Goal: Task Accomplishment & Management: Manage account settings

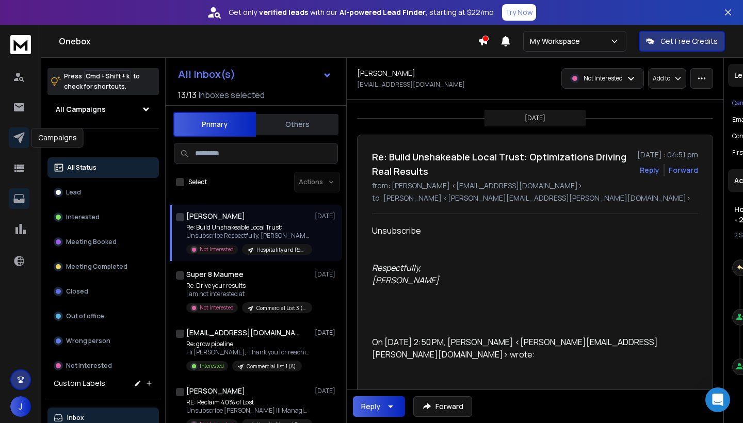
click at [18, 138] on icon at bounding box center [19, 138] width 12 height 12
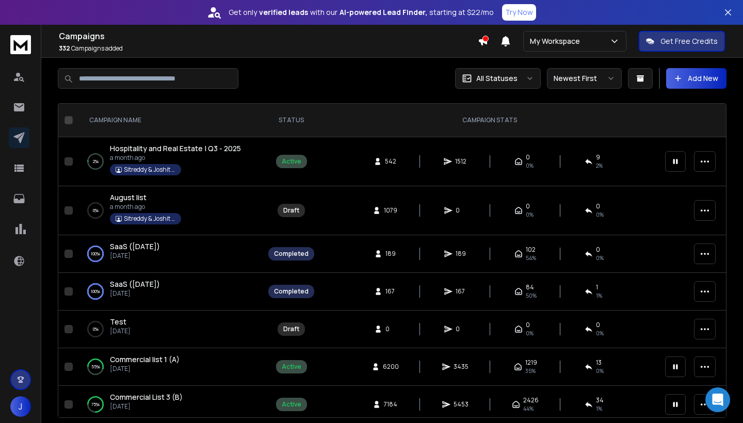
click at [174, 148] on span "Hospitality and Real Estate | Q3 - 2025" at bounding box center [175, 148] width 131 height 10
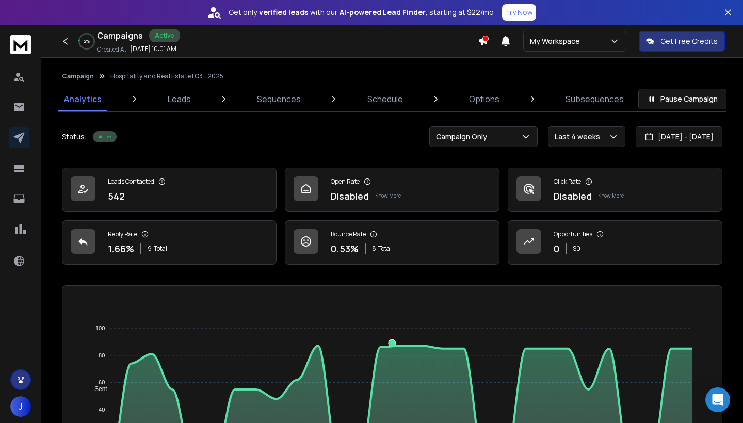
click at [212, 124] on div "Status: Active Pause Campaign Campaign Only Last 4 weeks [DATE] - [DATE] Leads …" at bounding box center [392, 337] width 669 height 431
click at [221, 129] on div "Status: Active Pause Campaign Campaign Only Last 4 weeks [DATE] - [DATE]" at bounding box center [392, 136] width 660 height 21
click at [242, 132] on div "Status: Active Pause Campaign Campaign Only Last 4 weeks [DATE] - [DATE]" at bounding box center [392, 136] width 660 height 21
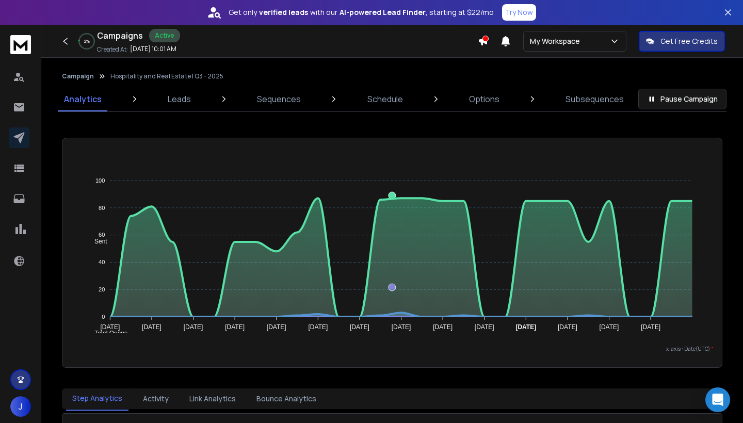
scroll to position [158, 0]
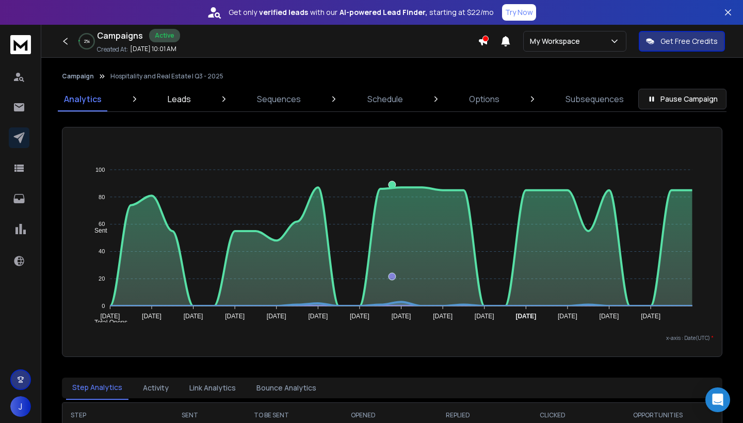
click at [186, 105] on link "Leads" at bounding box center [179, 99] width 36 height 25
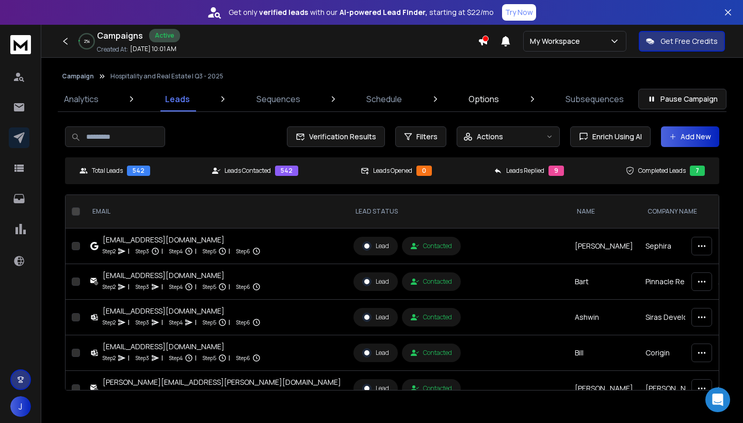
click at [489, 108] on link "Options" at bounding box center [483, 99] width 43 height 25
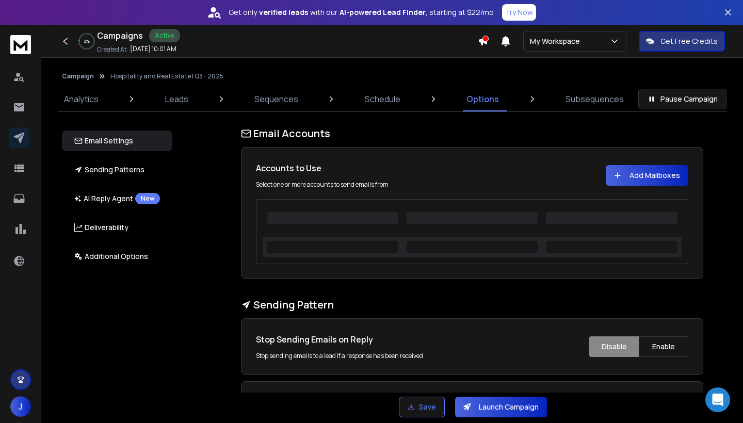
select select "*"
type input "***"
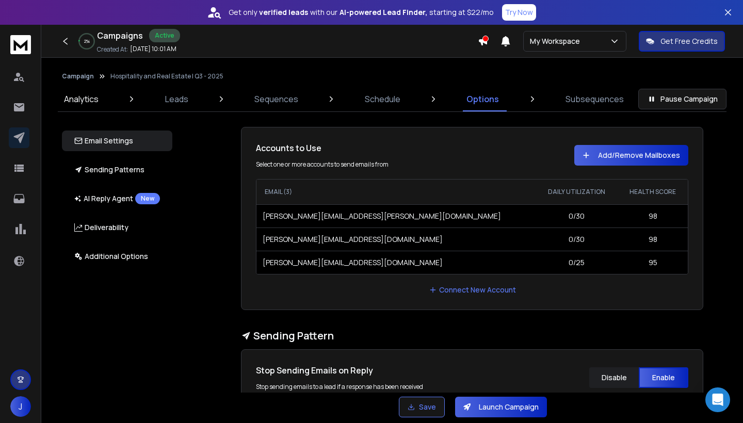
click at [95, 97] on p "Analytics" at bounding box center [81, 99] width 35 height 12
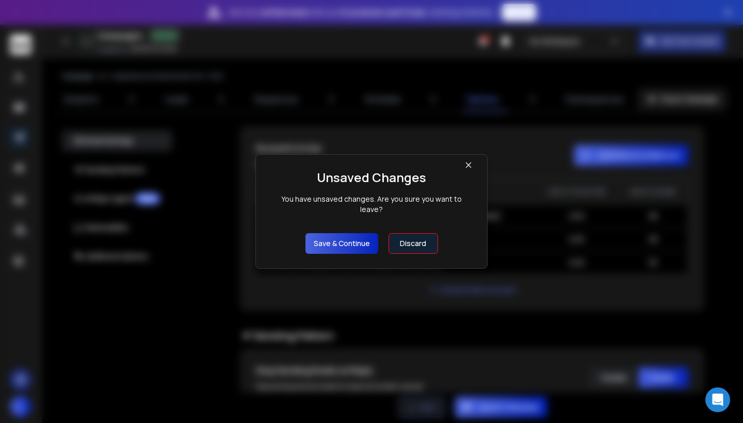
click at [426, 239] on button "Discard" at bounding box center [414, 243] width 50 height 21
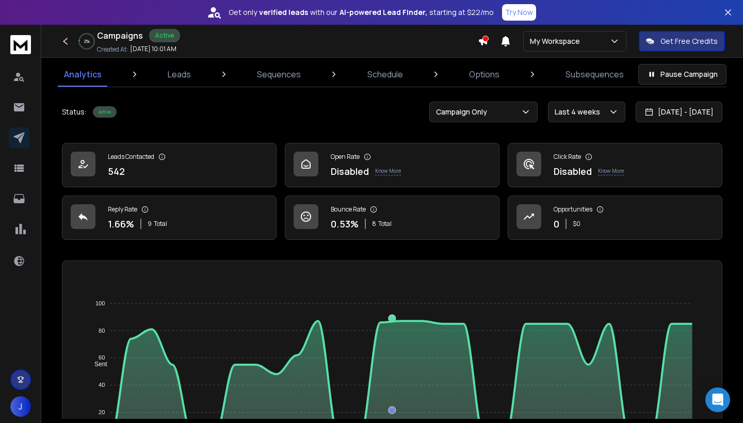
scroll to position [125, 0]
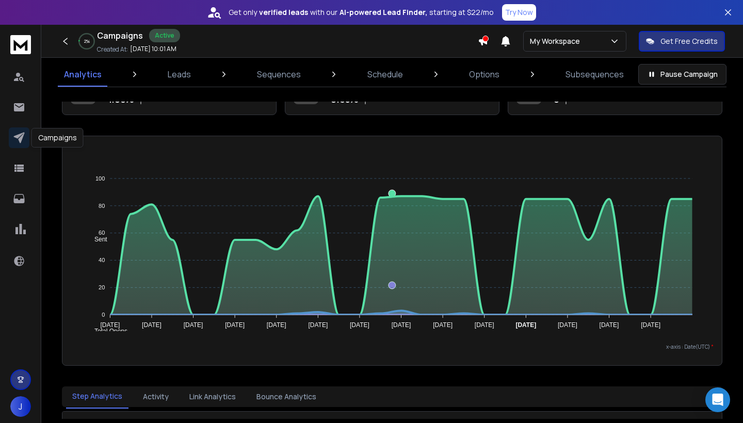
click at [25, 141] on link at bounding box center [19, 137] width 21 height 21
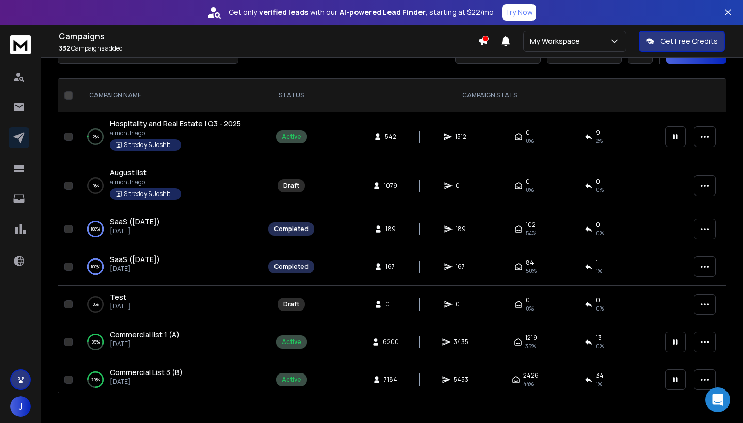
scroll to position [55, 0]
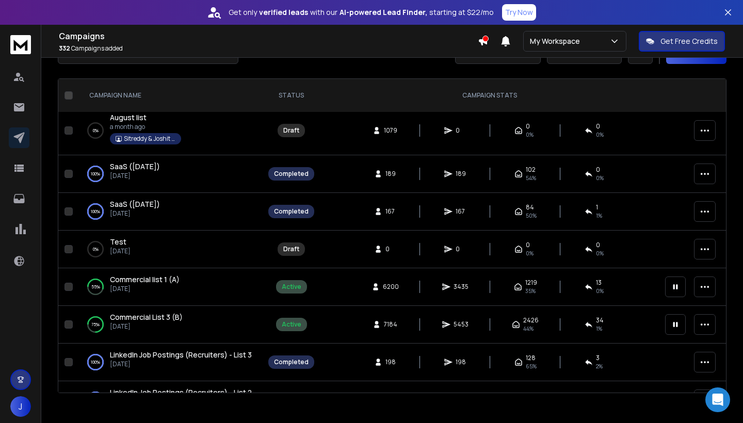
click at [165, 274] on span "Commercial list 1 (A)" at bounding box center [145, 279] width 70 height 10
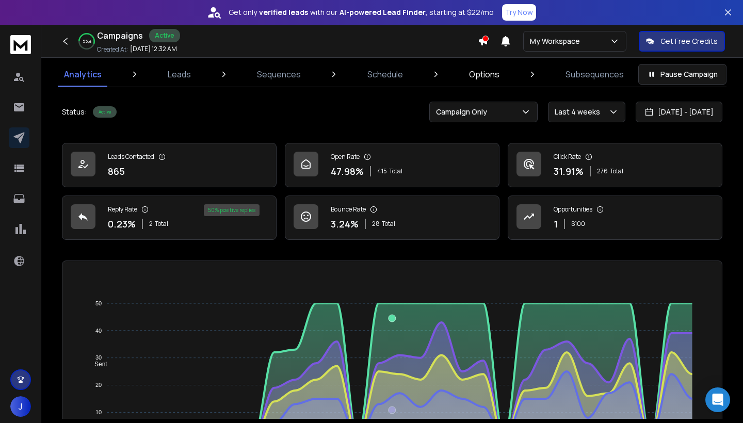
click at [482, 78] on p "Options" at bounding box center [484, 74] width 30 height 12
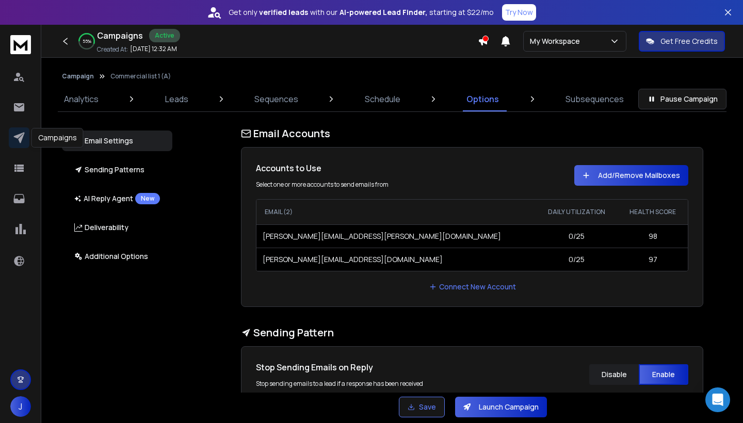
click at [19, 134] on icon at bounding box center [19, 138] width 12 height 12
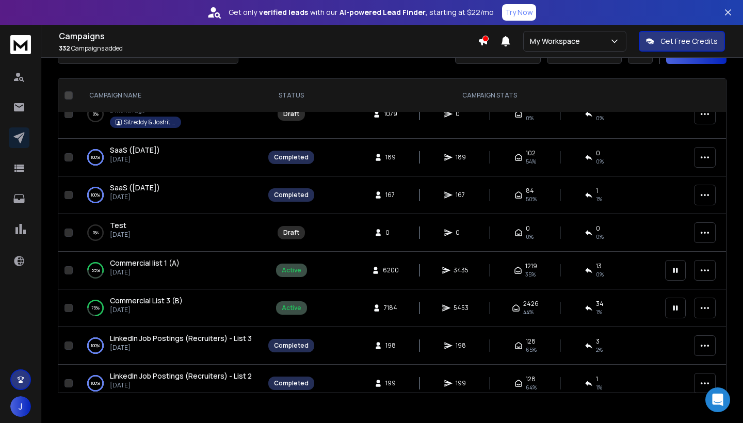
scroll to position [143, 0]
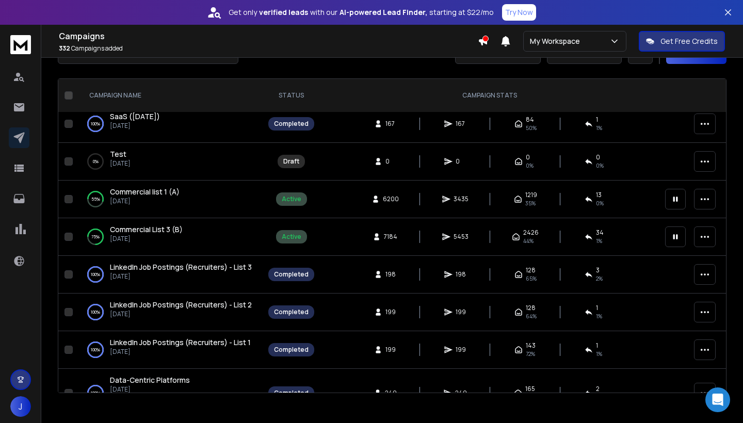
click at [163, 224] on span "Commercial List 3 (B)" at bounding box center [146, 229] width 73 height 10
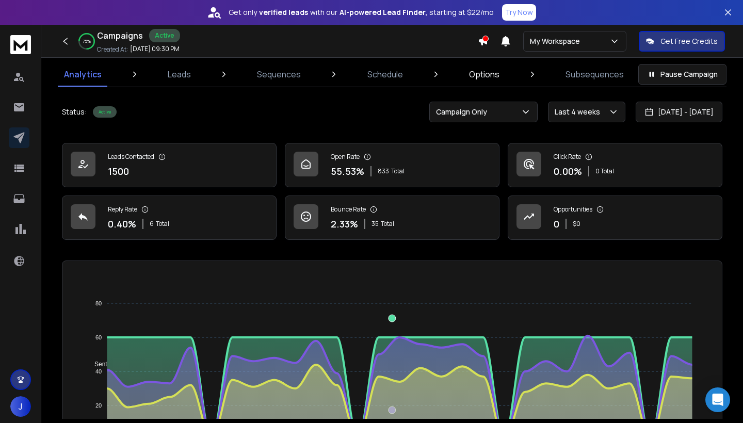
click at [484, 72] on p "Options" at bounding box center [484, 74] width 30 height 12
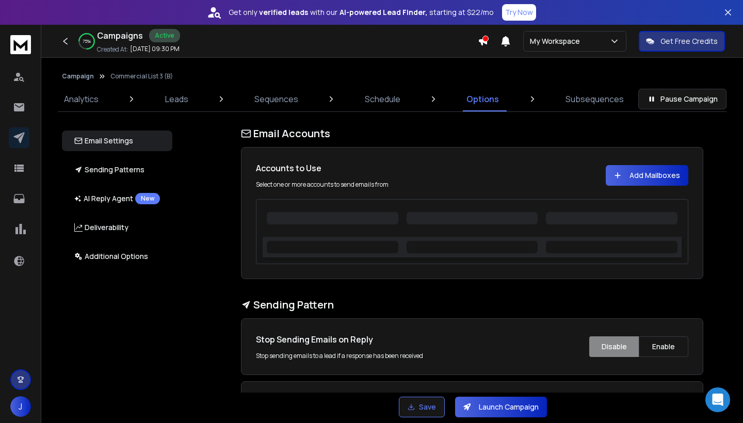
type input "**"
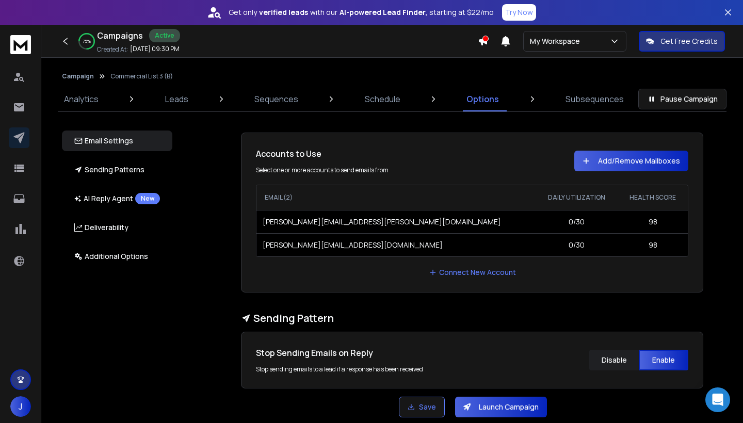
click at [18, 145] on link at bounding box center [19, 137] width 21 height 21
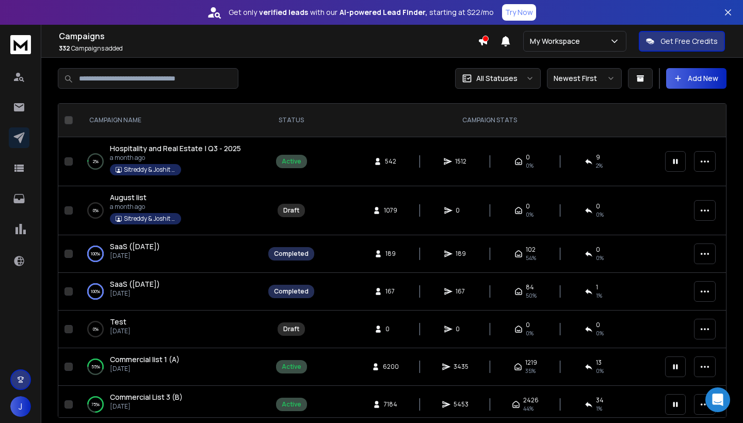
click at [286, 87] on div at bounding box center [225, 78] width 334 height 21
